Goal: Task Accomplishment & Management: Manage account settings

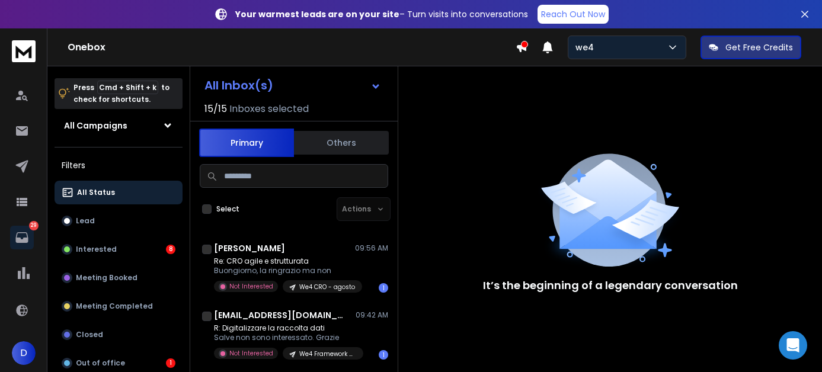
click at [642, 55] on button "we4" at bounding box center [627, 48] width 119 height 24
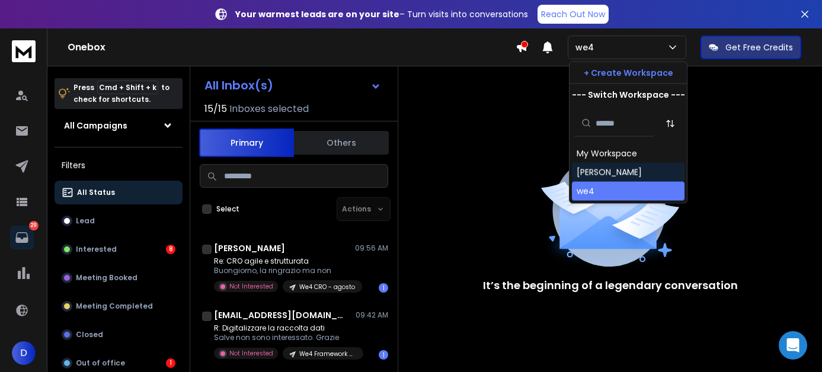
click at [613, 173] on div "[PERSON_NAME]" at bounding box center [609, 173] width 65 height 12
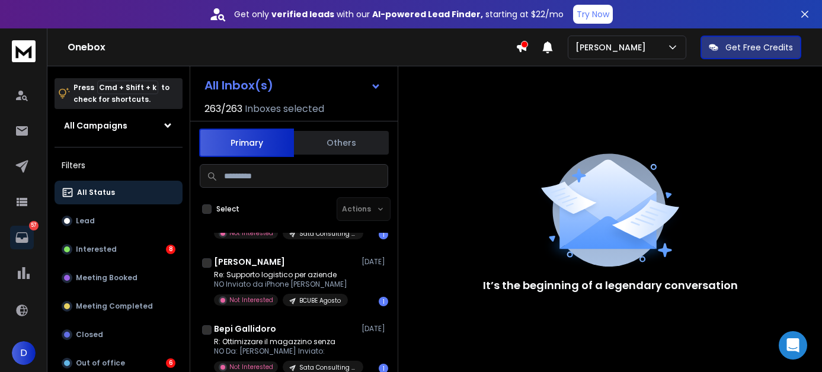
scroll to position [992, 0]
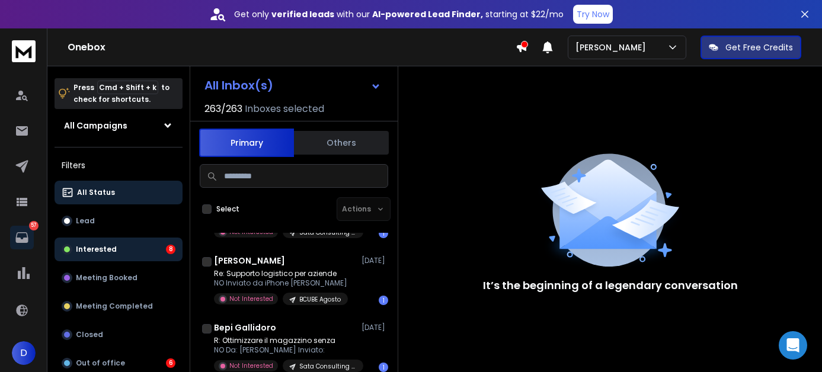
click at [153, 252] on button "Interested 8" at bounding box center [119, 250] width 128 height 24
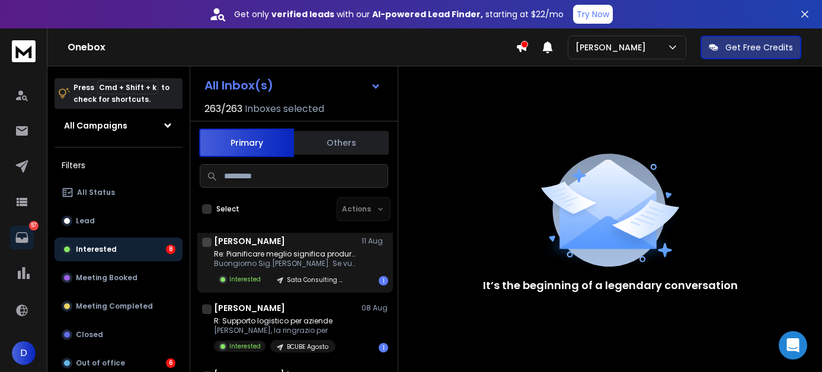
scroll to position [73, 0]
click at [357, 261] on div "Re: Pianificare meglio significa produrre Buongiorno Sig.[PERSON_NAME]. Se vuol…" at bounding box center [301, 268] width 174 height 36
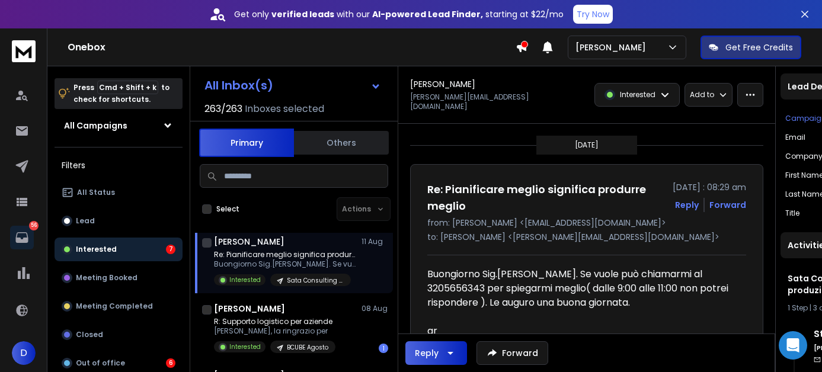
click at [763, 97] on button "button" at bounding box center [750, 95] width 26 height 24
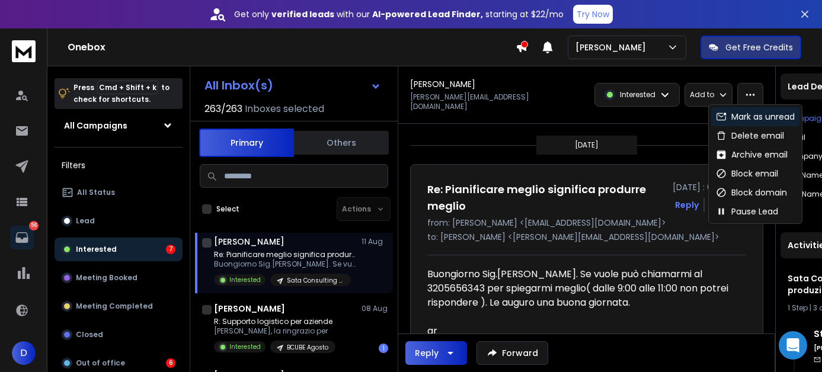
click at [760, 116] on div "Mark as unread" at bounding box center [755, 117] width 79 height 12
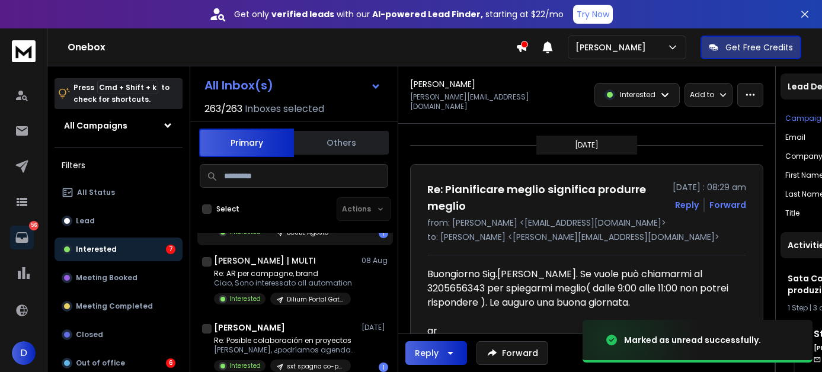
scroll to position [189, 0]
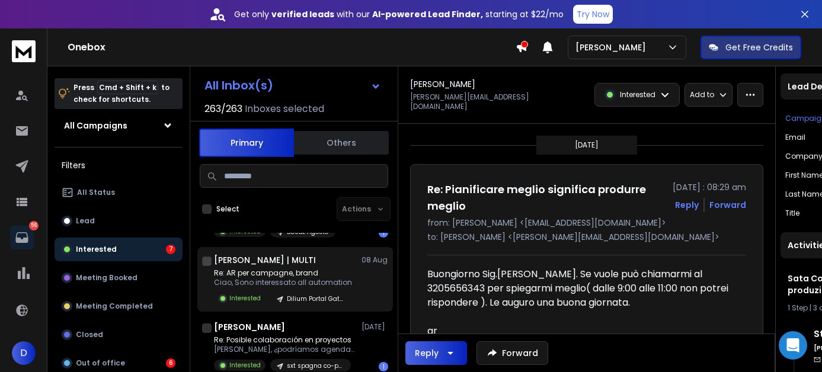
click at [357, 289] on div "Re: AR per campagne, brand Ciao, Sono interessato all automation Interested Dil…" at bounding box center [301, 286] width 174 height 36
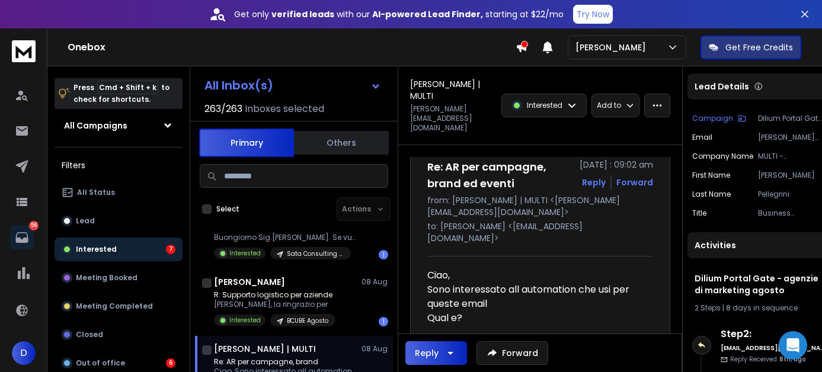
scroll to position [0, 0]
